Goal: Check status

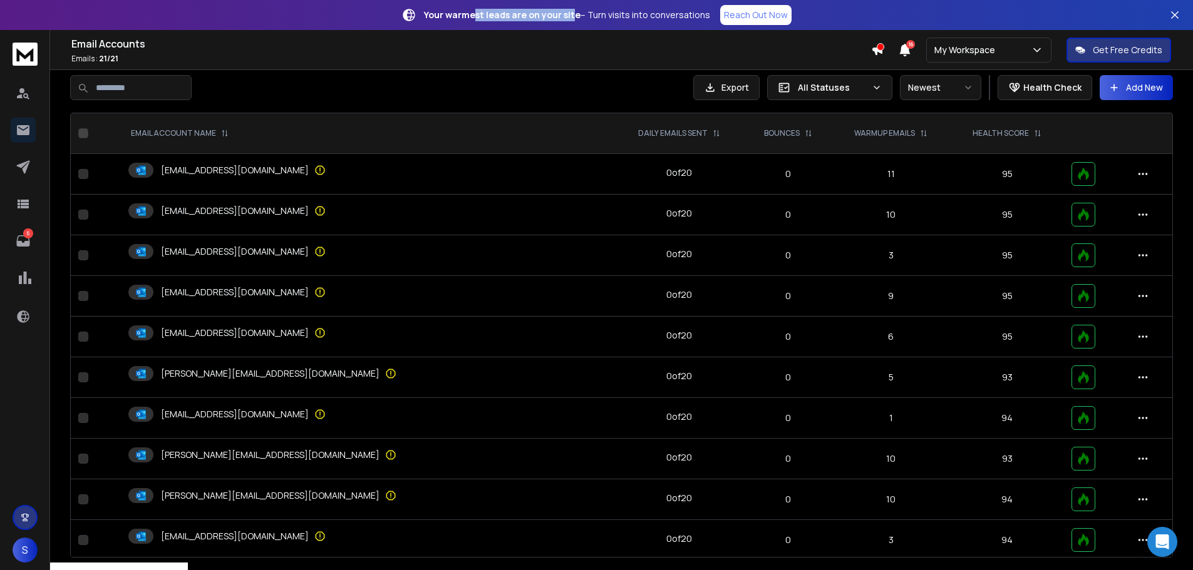
drag, startPoint x: 480, startPoint y: 16, endPoint x: 576, endPoint y: 11, distance: 95.9
click at [576, 11] on strong "Your warmest leads are on your site" at bounding box center [502, 15] width 157 height 12
drag, startPoint x: 590, startPoint y: 13, endPoint x: 704, endPoint y: 13, distance: 114.6
click at [704, 13] on p "Your warmest leads are on your site – Turn visits into conversations" at bounding box center [567, 15] width 286 height 13
click at [26, 170] on icon at bounding box center [23, 167] width 15 height 15
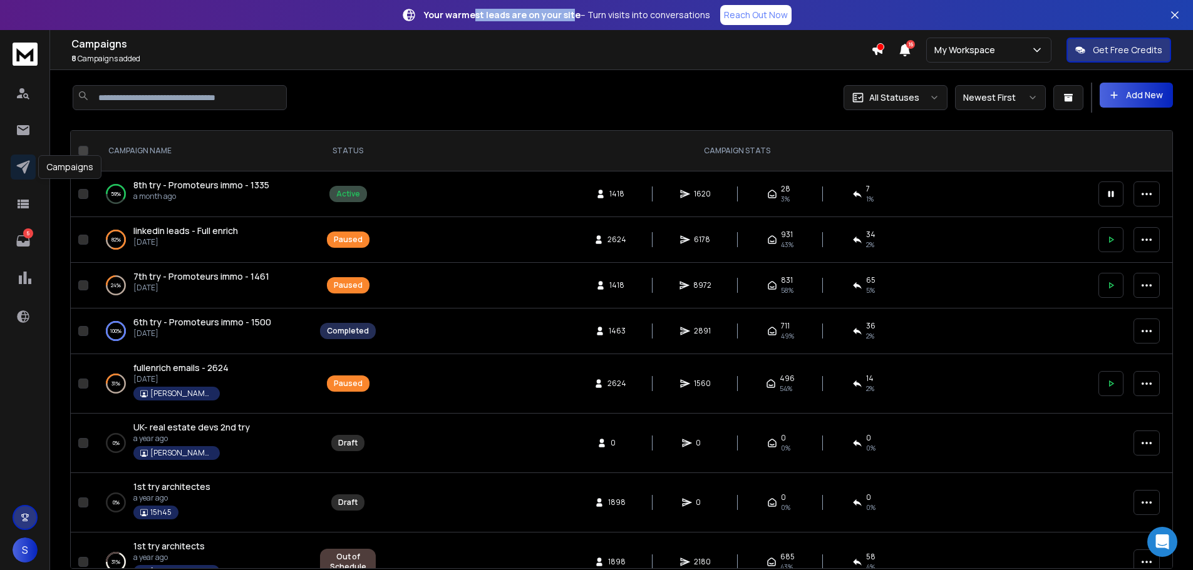
click at [1105, 193] on icon at bounding box center [1110, 193] width 11 height 11
click at [866, 193] on p "7 1 %" at bounding box center [872, 194] width 13 height 20
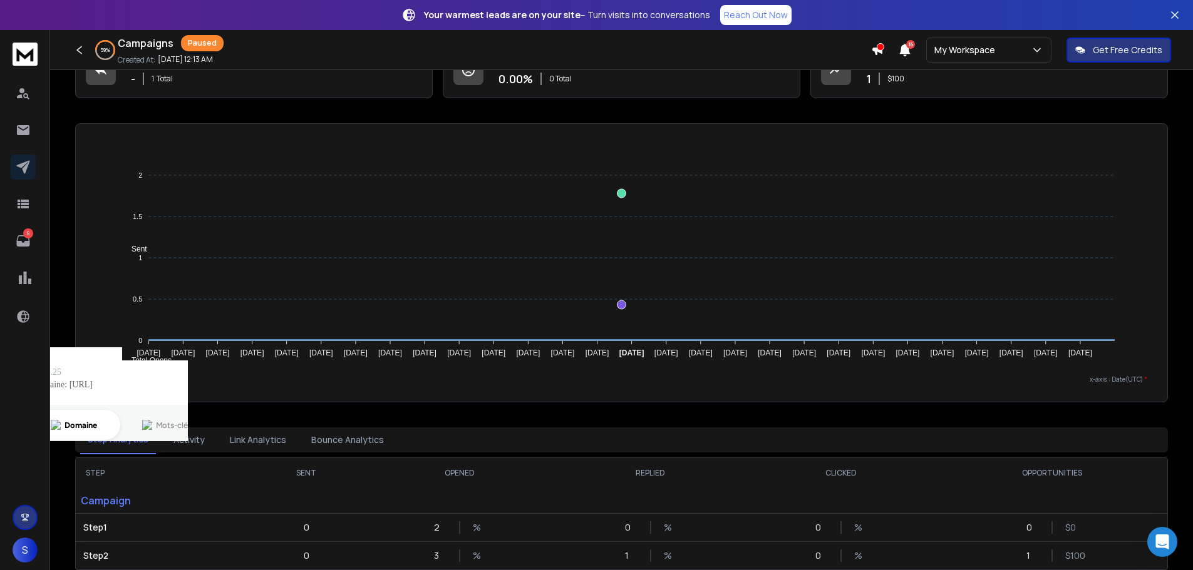
scroll to position [245, 0]
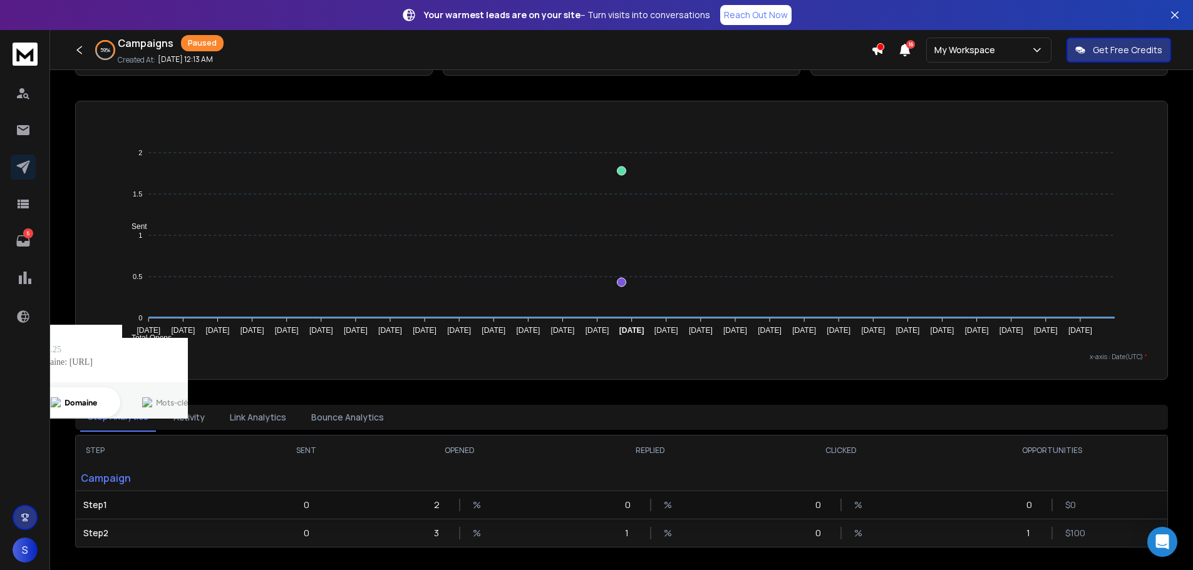
drag, startPoint x: 434, startPoint y: 507, endPoint x: 454, endPoint y: 510, distance: 20.3
click at [444, 506] on div "2 %" at bounding box center [459, 505] width 51 height 13
drag, startPoint x: 610, startPoint y: 502, endPoint x: 644, endPoint y: 502, distance: 34.4
click at [644, 502] on div "0 %" at bounding box center [650, 505] width 176 height 13
drag, startPoint x: 616, startPoint y: 537, endPoint x: 651, endPoint y: 535, distance: 35.2
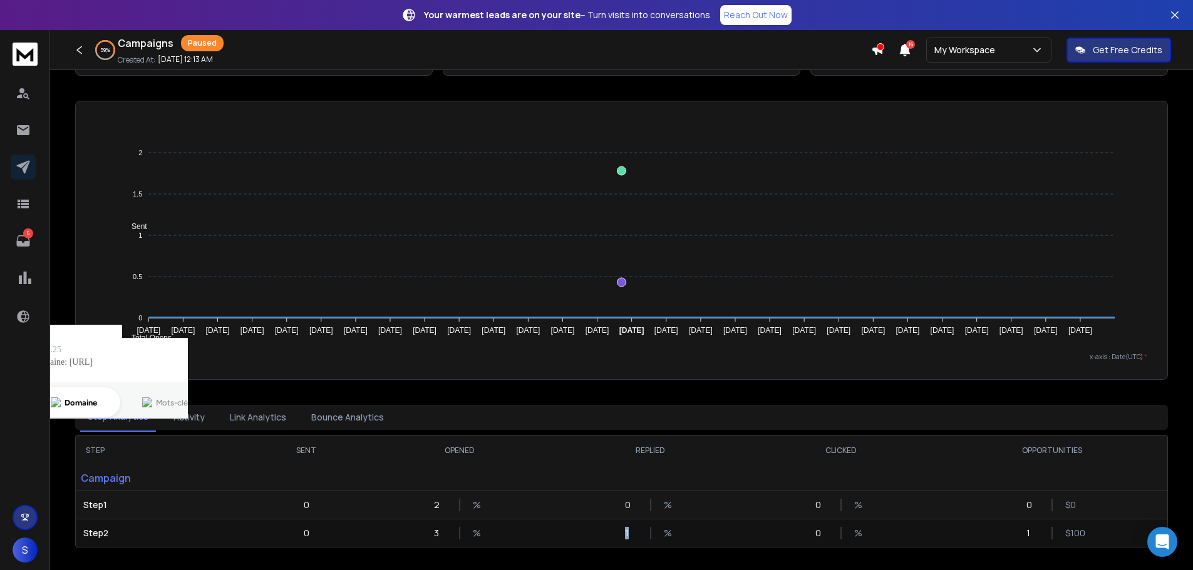
click at [651, 535] on div "1 %" at bounding box center [650, 533] width 176 height 13
click at [644, 539] on td "1 %" at bounding box center [724, 534] width 164 height 28
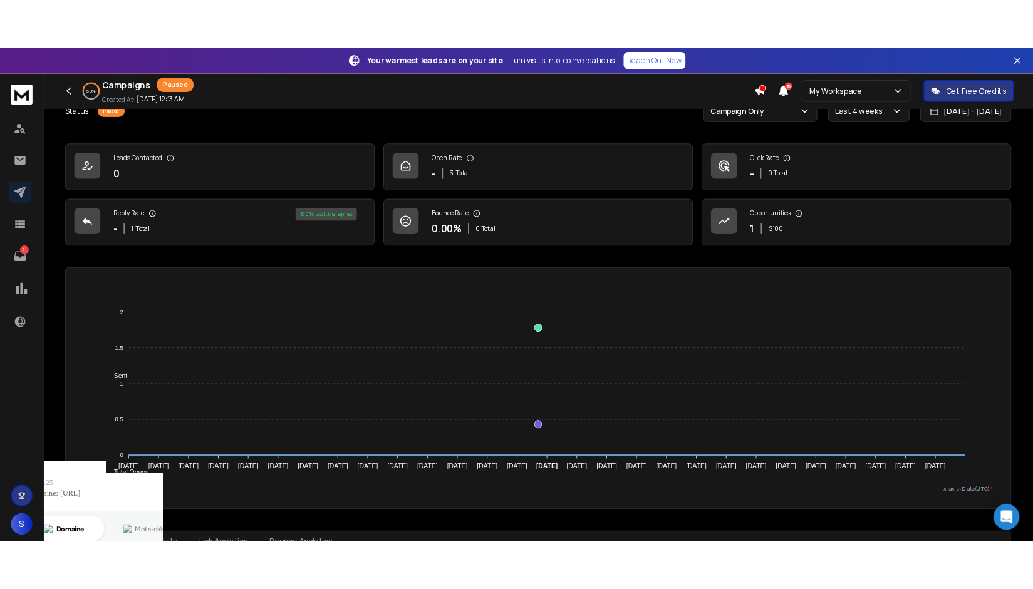
scroll to position [0, 0]
